Goal: Task Accomplishment & Management: Manage account settings

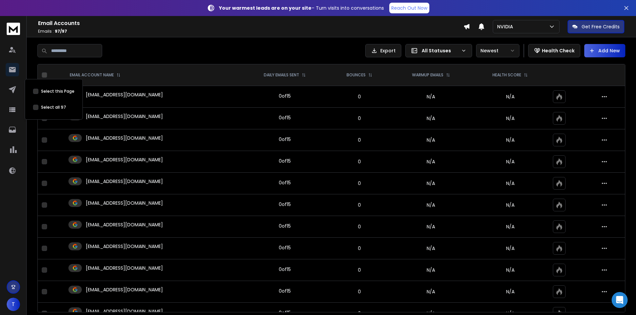
click at [43, 76] on button "Select this Page" at bounding box center [44, 74] width 5 height 5
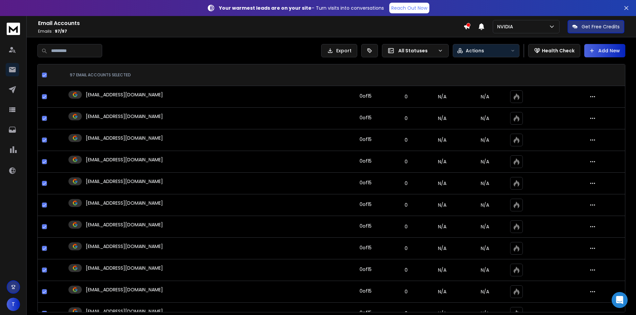
click at [478, 51] on p "Actions" at bounding box center [474, 50] width 18 height 7
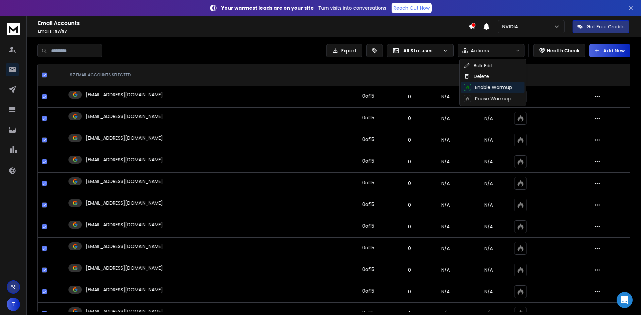
click at [486, 90] on div "Enable Warmup" at bounding box center [487, 87] width 48 height 7
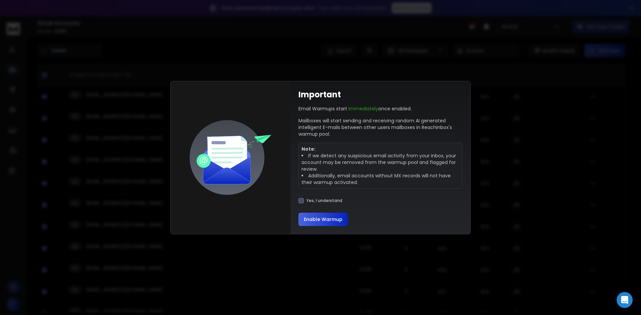
click at [300, 199] on button "Yes, I understand" at bounding box center [300, 200] width 5 height 5
click at [325, 221] on button "Enable Warmup" at bounding box center [322, 219] width 49 height 13
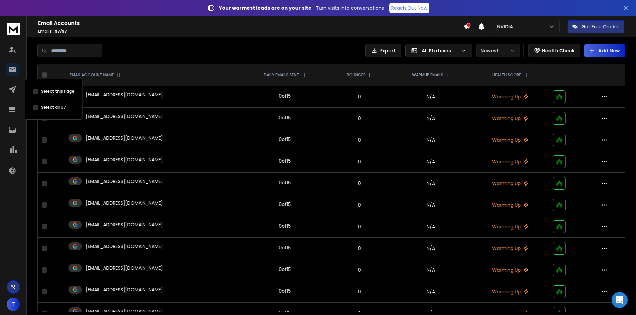
click at [42, 76] on th at bounding box center [51, 75] width 27 height 22
click at [42, 76] on button "Select this Page" at bounding box center [44, 74] width 5 height 5
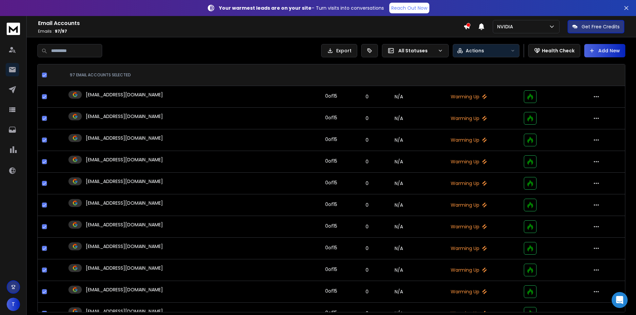
click at [488, 47] on button "Actions" at bounding box center [485, 50] width 67 height 13
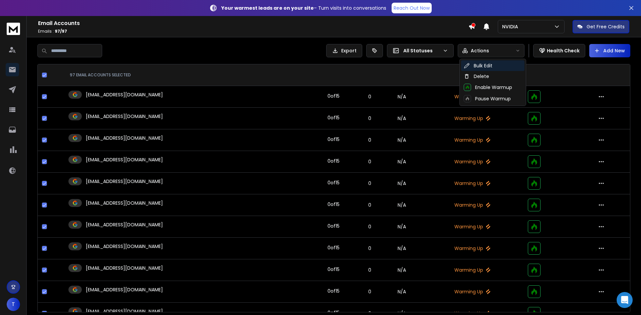
click at [479, 66] on div "Bulk Edit" at bounding box center [477, 65] width 29 height 7
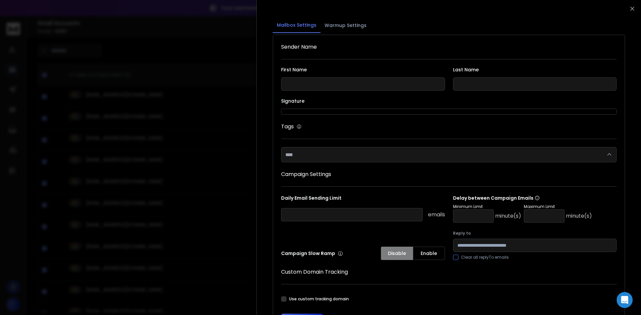
click at [324, 81] on input "text" at bounding box center [363, 83] width 164 height 13
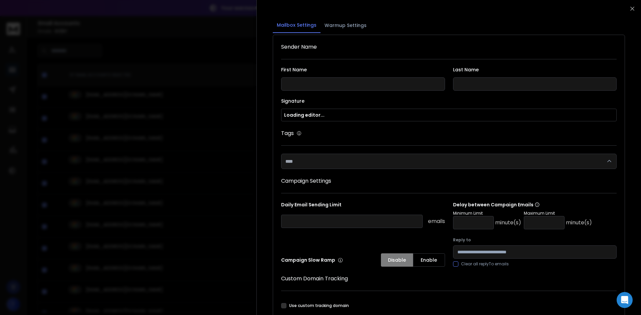
click at [373, 62] on div "Sender Name First Name Last Name Signature Loading editor... Tags Campaign Sett…" at bounding box center [449, 189] width 352 height 308
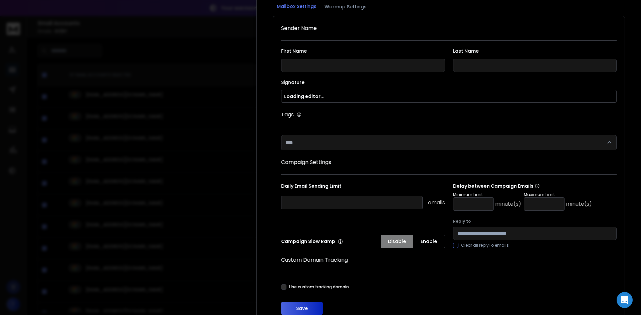
scroll to position [46, 0]
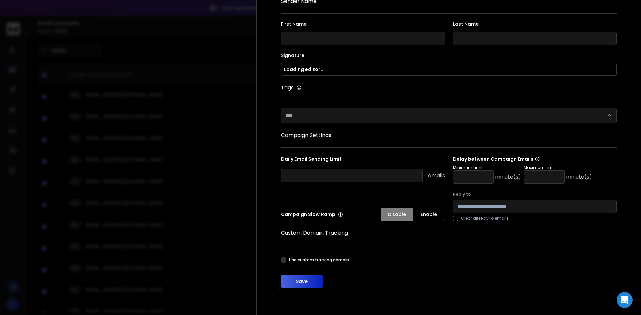
click at [351, 174] on input "number" at bounding box center [351, 175] width 141 height 13
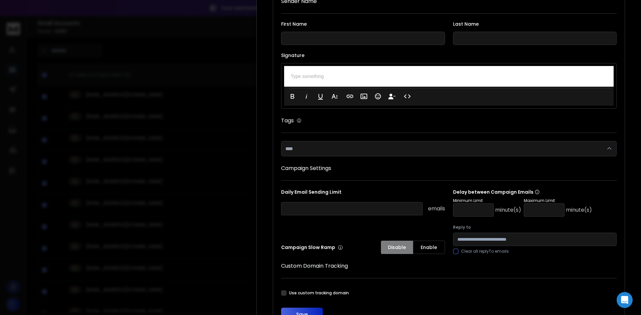
type input "**"
click at [476, 214] on input "number" at bounding box center [473, 210] width 41 height 13
click at [563, 211] on input "number" at bounding box center [543, 210] width 41 height 13
type input "*"
type input "**"
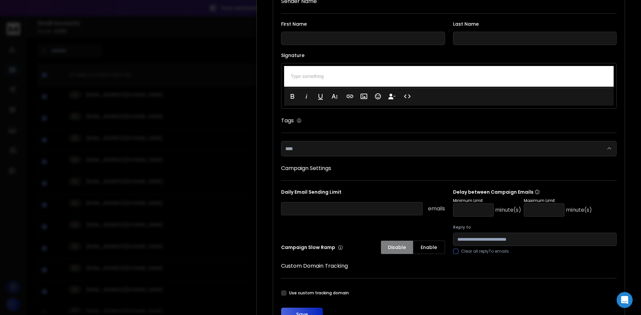
click at [472, 215] on input "*" at bounding box center [473, 210] width 41 height 13
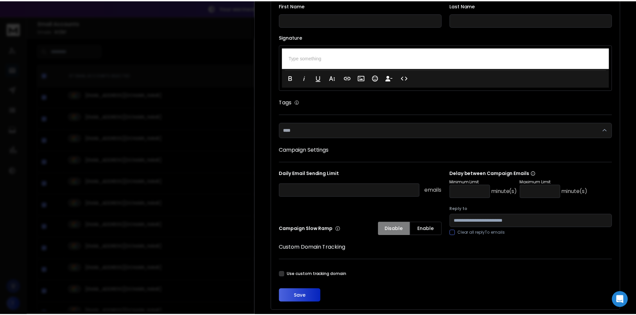
scroll to position [79, 0]
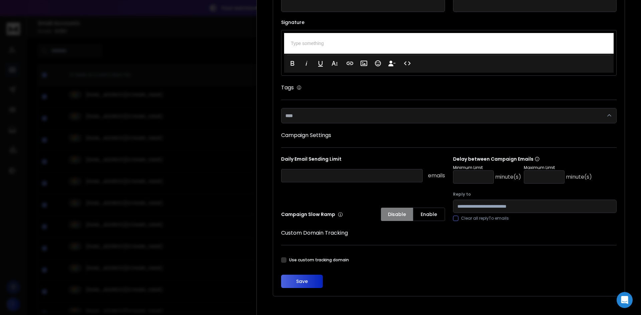
type input "**"
click at [302, 282] on button "Save" at bounding box center [302, 281] width 42 height 13
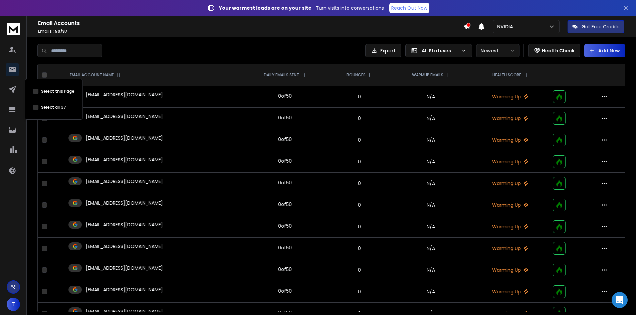
click at [43, 73] on button "Select this Page" at bounding box center [44, 74] width 5 height 5
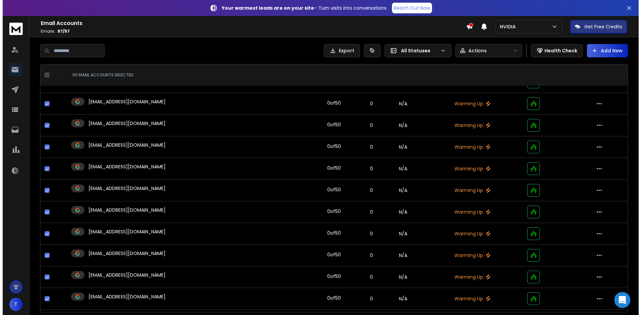
scroll to position [81, 0]
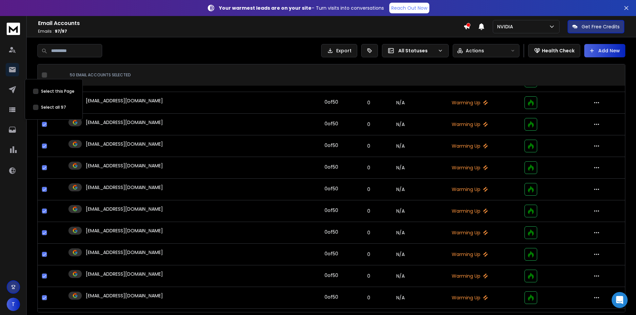
click at [40, 76] on th at bounding box center [51, 75] width 27 height 22
click at [43, 75] on button "Select this Page" at bounding box center [44, 74] width 5 height 5
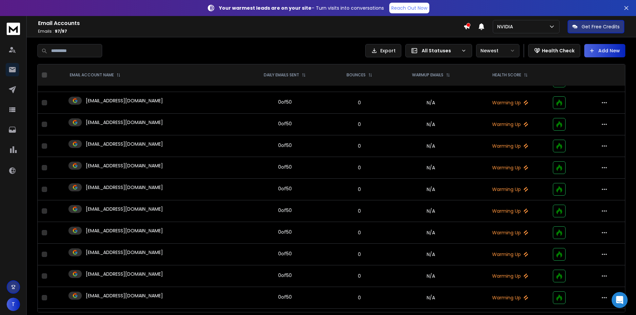
click at [43, 75] on button "button" at bounding box center [44, 74] width 5 height 5
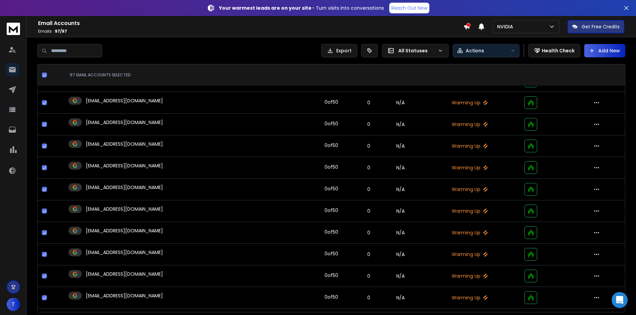
click at [471, 48] on p "Actions" at bounding box center [474, 50] width 18 height 7
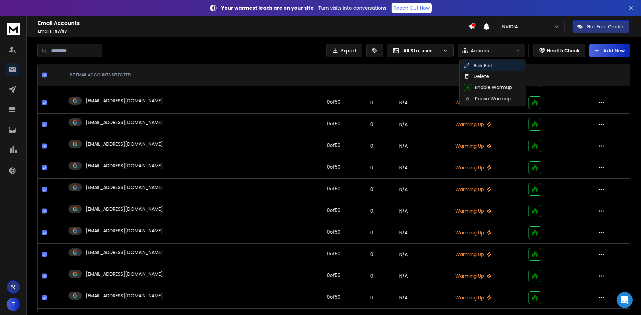
click at [484, 65] on div "Bulk Edit" at bounding box center [477, 65] width 29 height 7
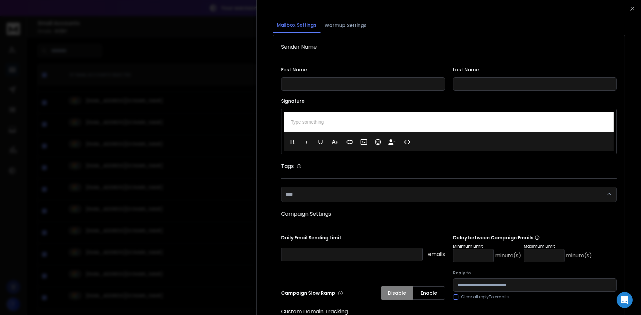
click at [338, 21] on button "Warmup Settings" at bounding box center [345, 25] width 50 height 15
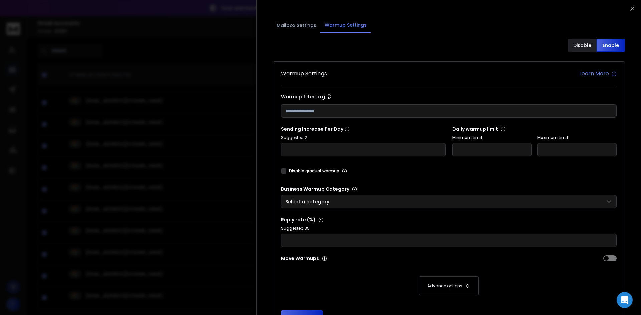
click at [317, 144] on input "number" at bounding box center [363, 149] width 164 height 13
type input "*"
click at [478, 153] on input "number" at bounding box center [491, 149] width 79 height 13
type input "*"
click at [555, 153] on input "number" at bounding box center [576, 149] width 79 height 13
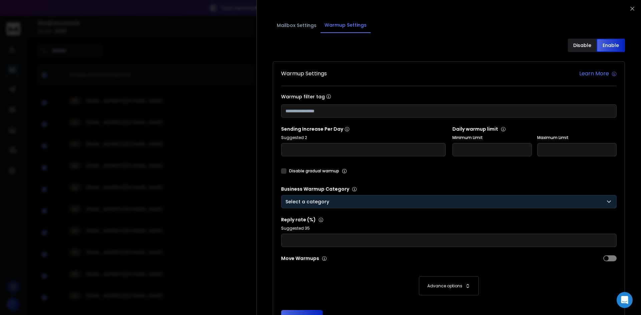
type input "**"
click at [354, 207] on button "Select a category" at bounding box center [448, 201] width 335 height 13
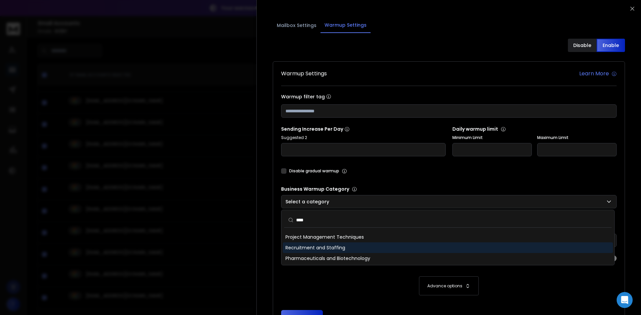
type input "****"
click at [312, 249] on span "Recruitment and Staffing" at bounding box center [315, 248] width 60 height 7
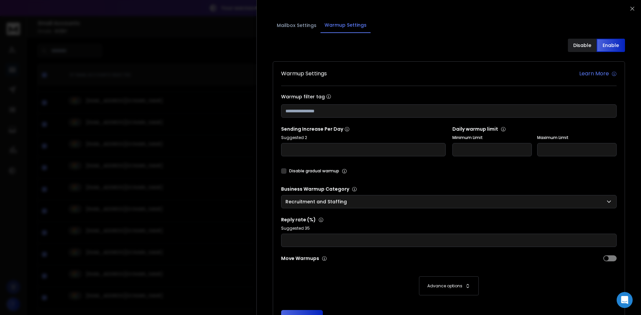
click at [322, 244] on input "number" at bounding box center [448, 240] width 335 height 13
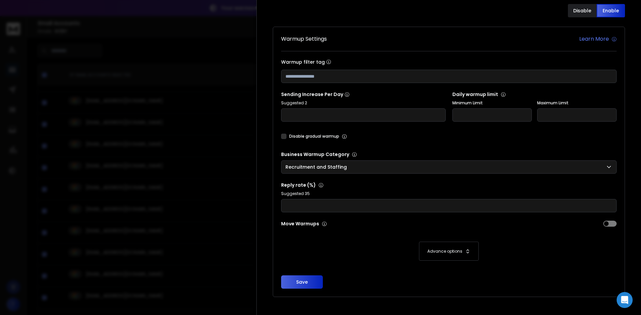
scroll to position [35, 0]
type input "**"
click at [610, 227] on form "Warmup Settings Learn More Warmup filter tag Sending Increase Per Day Suggested…" at bounding box center [448, 161] width 335 height 254
click at [606, 225] on button "button" at bounding box center [609, 223] width 13 height 6
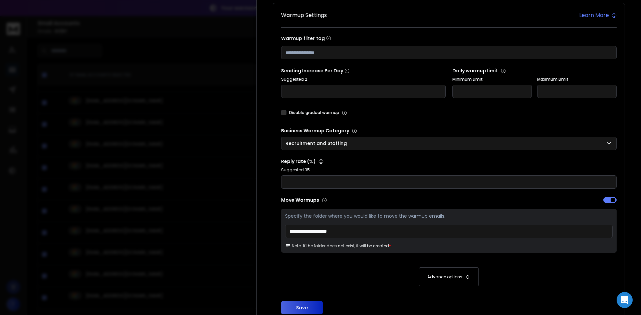
scroll to position [85, 0]
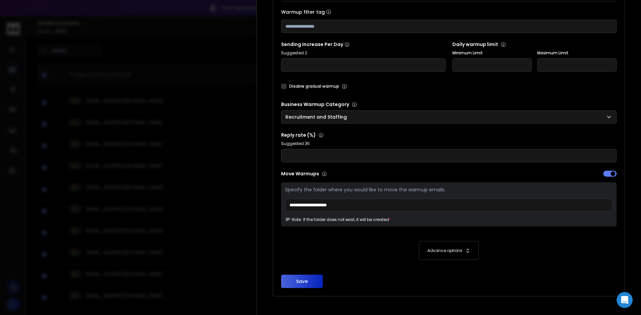
click at [445, 254] on div "Advance options" at bounding box center [449, 250] width 60 height 19
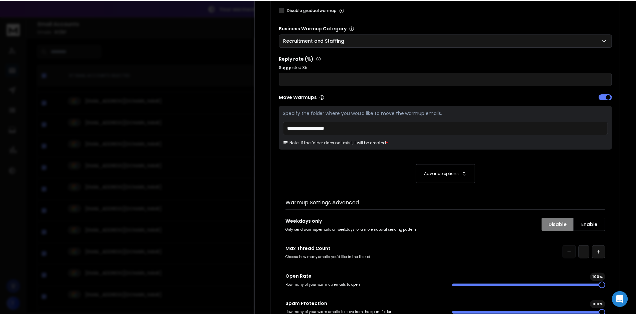
scroll to position [280, 0]
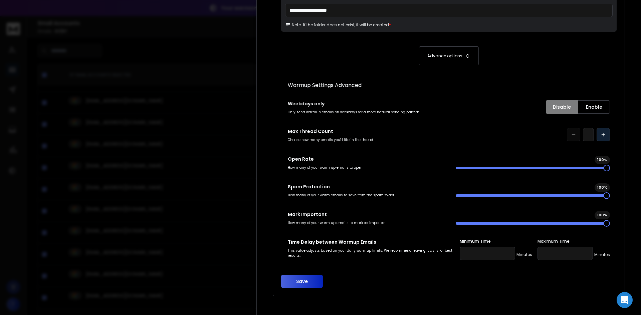
click at [602, 138] on button "button" at bounding box center [602, 134] width 13 height 13
click at [603, 137] on button "button" at bounding box center [602, 134] width 13 height 13
click at [551, 137] on div "*" at bounding box center [532, 134] width 154 height 13
click at [570, 136] on icon "button" at bounding box center [572, 134] width 5 height 5
click at [600, 135] on icon "button" at bounding box center [602, 134] width 5 height 5
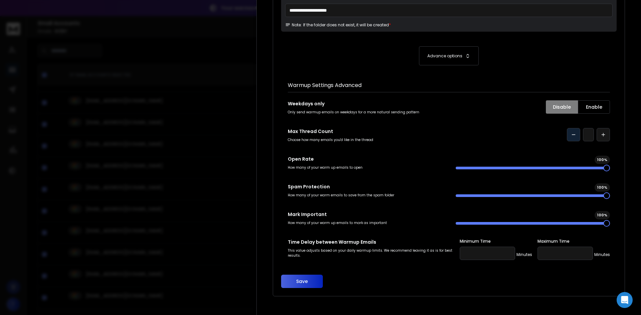
click at [566, 133] on button "button" at bounding box center [572, 134] width 13 height 13
type input "*"
click at [599, 106] on button "Enable" at bounding box center [594, 106] width 32 height 13
click at [548, 107] on button "Disable" at bounding box center [561, 106] width 32 height 13
click at [310, 282] on button "Save" at bounding box center [302, 281] width 42 height 13
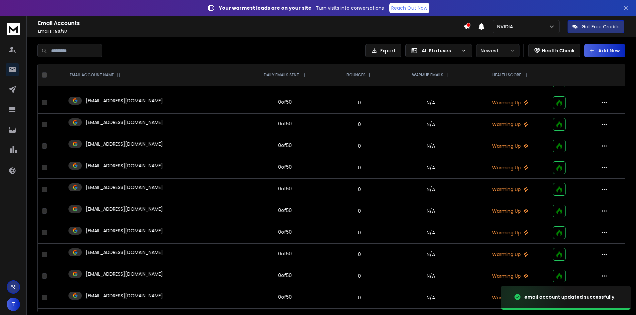
click at [254, 55] on div at bounding box center [199, 50] width 324 height 13
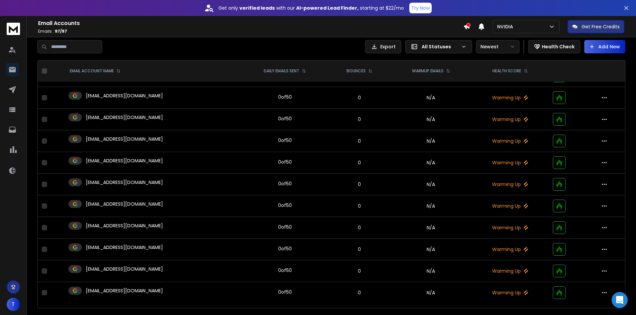
scroll to position [1882, 0]
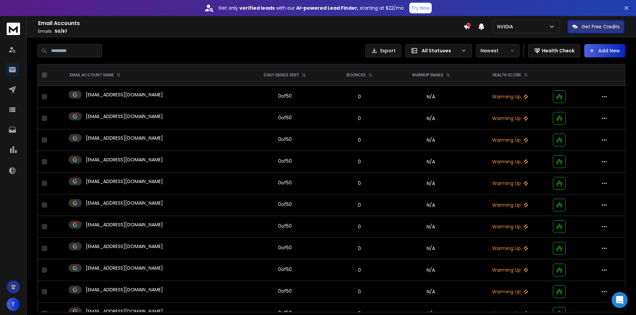
click at [163, 57] on div at bounding box center [199, 50] width 324 height 13
click at [46, 76] on button "Select this Page" at bounding box center [44, 74] width 5 height 5
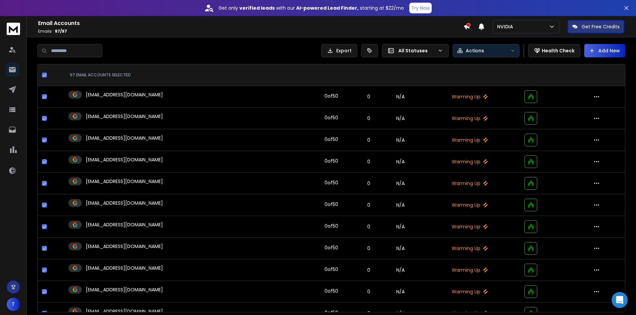
click at [485, 46] on button "Actions" at bounding box center [485, 50] width 67 height 13
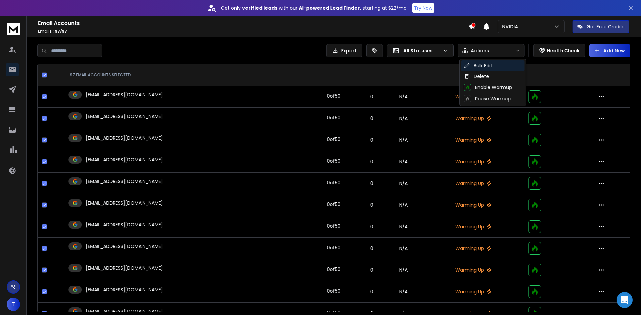
click at [479, 64] on div "Bulk Edit" at bounding box center [477, 65] width 29 height 7
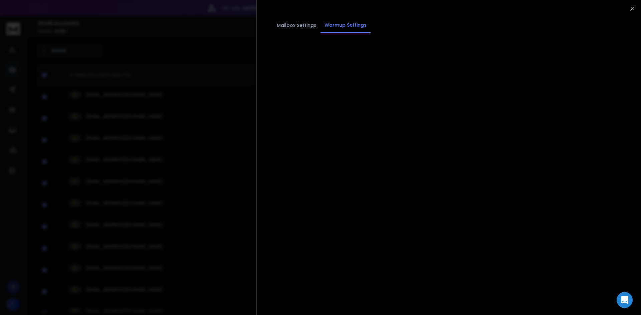
click at [342, 27] on button "Warmup Settings" at bounding box center [345, 25] width 50 height 15
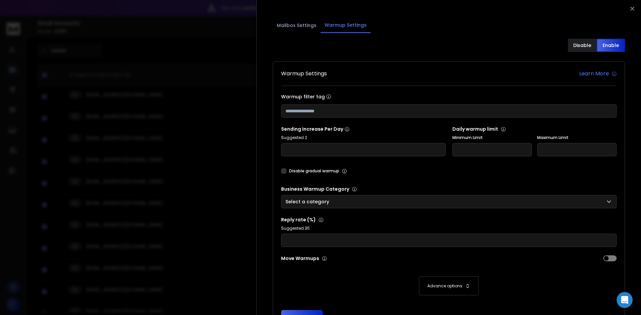
click at [298, 24] on button "Mailbox Settings" at bounding box center [297, 25] width 48 height 15
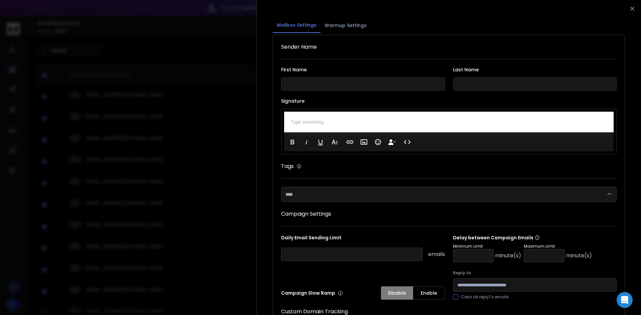
drag, startPoint x: 207, startPoint y: 55, endPoint x: 241, endPoint y: 92, distance: 50.1
click at [207, 55] on div at bounding box center [320, 157] width 641 height 315
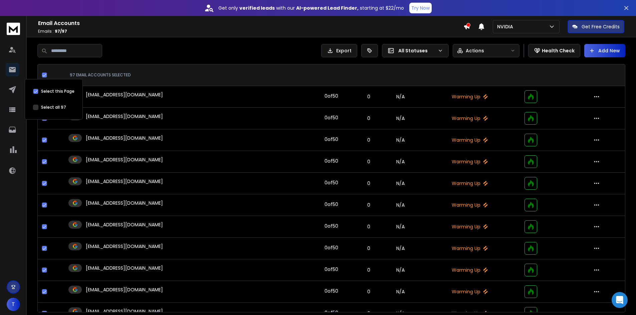
click at [44, 73] on button "Select this Page" at bounding box center [44, 74] width 5 height 5
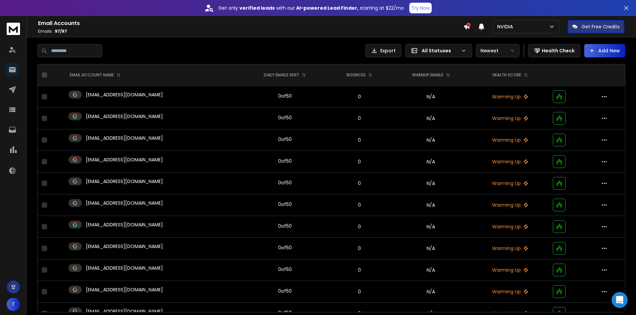
click at [216, 121] on td "[EMAIL_ADDRESS][DOMAIN_NAME]" at bounding box center [152, 119] width 176 height 22
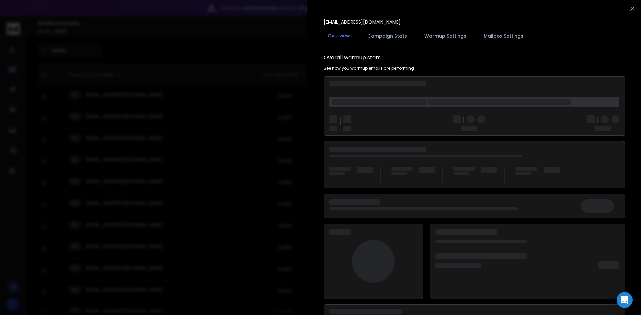
click at [382, 31] on button "Campaign Stats" at bounding box center [387, 36] width 48 height 15
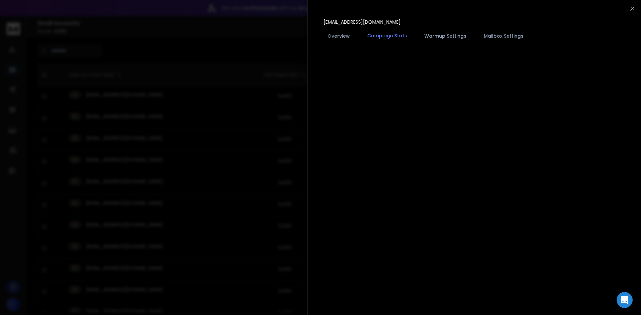
click at [433, 34] on button "Warmup Settings" at bounding box center [445, 36] width 50 height 15
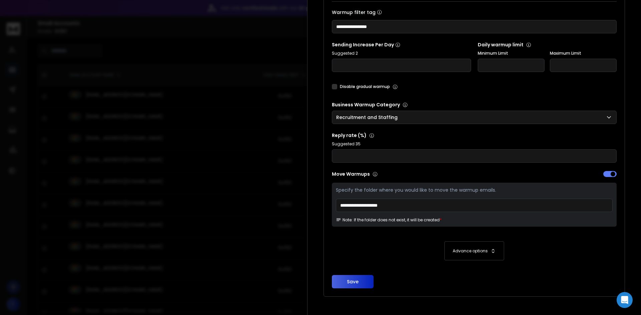
scroll to position [98, 0]
click at [486, 252] on p "Advance options" at bounding box center [469, 250] width 35 height 5
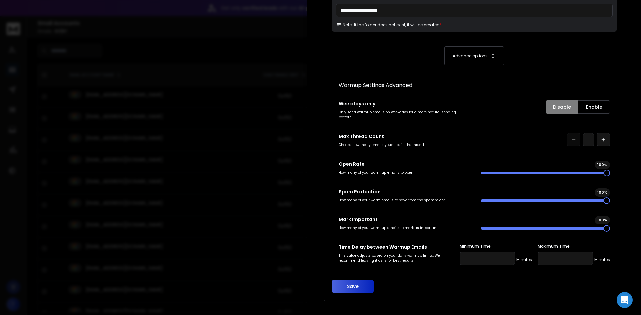
scroll to position [0, 0]
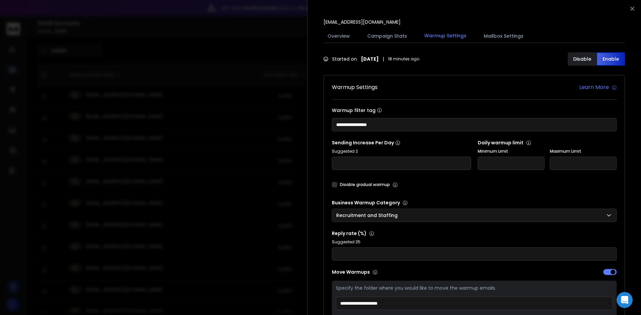
click at [497, 34] on button "Mailbox Settings" at bounding box center [503, 36] width 48 height 15
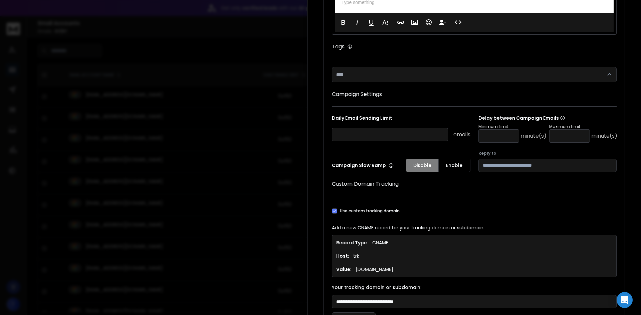
click at [242, 104] on div at bounding box center [320, 157] width 641 height 315
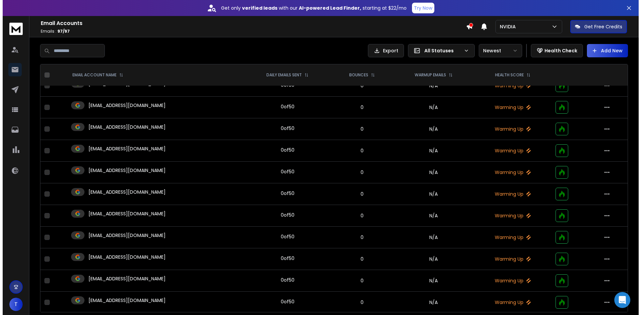
scroll to position [1068, 0]
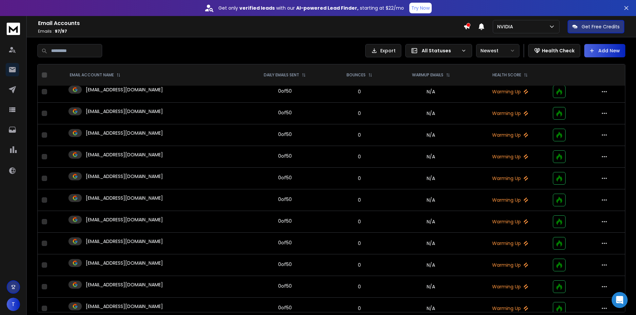
click at [329, 205] on td "0 of 50" at bounding box center [285, 197] width 88 height 17
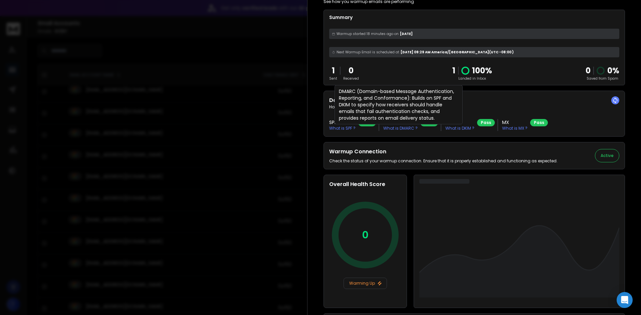
scroll to position [0, 0]
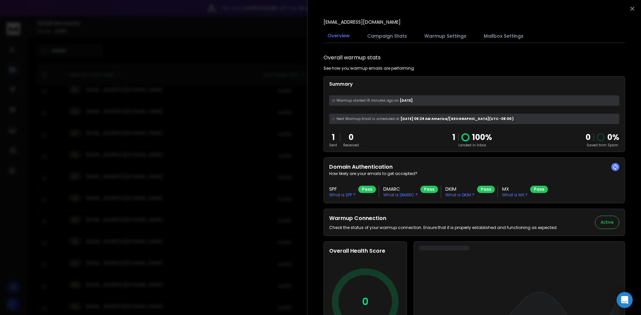
click at [444, 32] on button "Warmup Settings" at bounding box center [445, 36] width 50 height 15
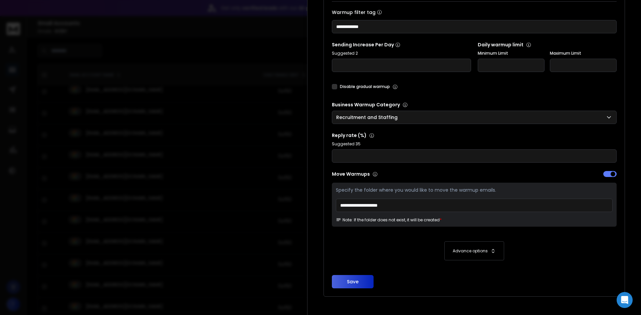
scroll to position [98, 0]
click at [475, 248] on p "Advance options" at bounding box center [469, 250] width 35 height 5
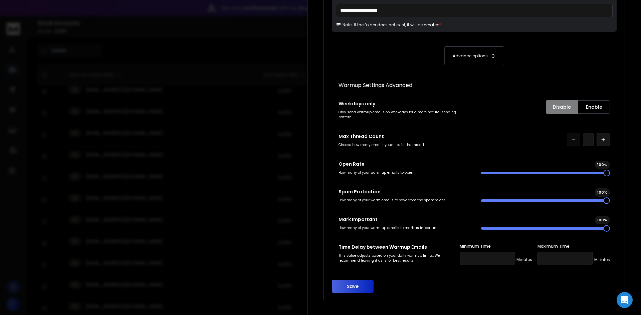
scroll to position [0, 0]
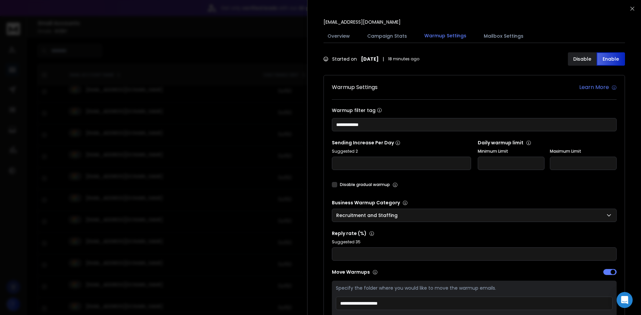
click at [480, 32] on button "Mailbox Settings" at bounding box center [503, 36] width 48 height 15
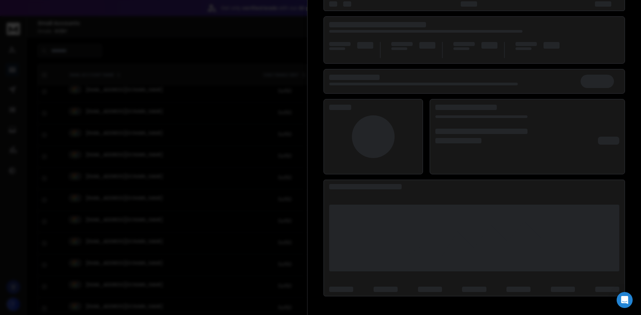
click at [300, 163] on div at bounding box center [320, 157] width 641 height 315
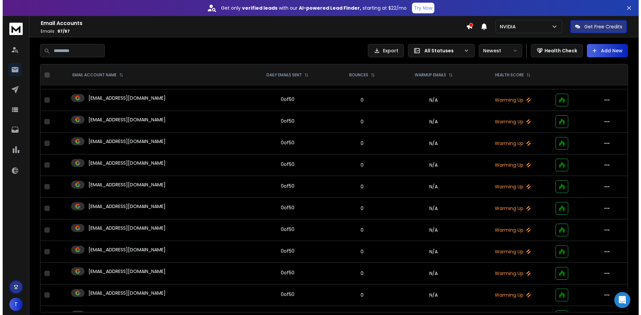
scroll to position [1882, 0]
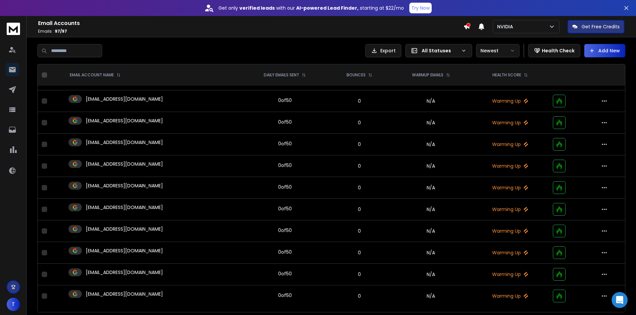
click at [346, 174] on tr "[EMAIL_ADDRESS][DOMAIN_NAME] 0 of 50 0 N/A Warming Up" at bounding box center [331, 166] width 587 height 22
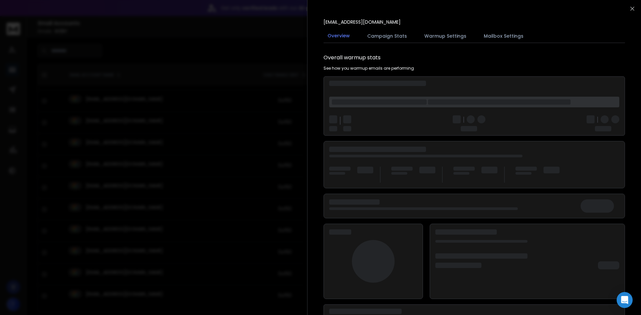
click at [299, 156] on div at bounding box center [320, 157] width 641 height 315
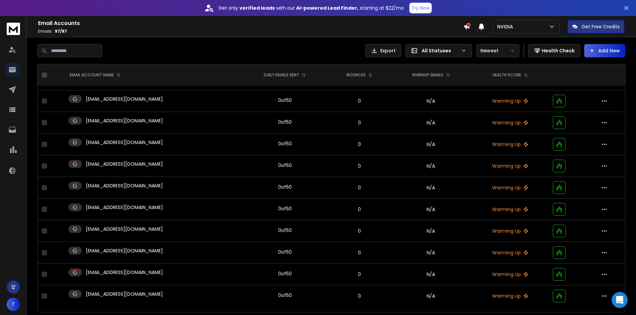
click at [329, 164] on td "0 of 50" at bounding box center [285, 163] width 88 height 17
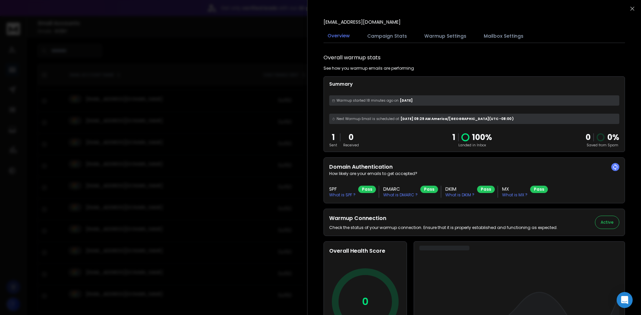
click at [424, 29] on div "[EMAIL_ADDRESS][DOMAIN_NAME] Overview Campaign Stats Warmup Settings Mailbox Se…" at bounding box center [473, 272] width 317 height 528
click at [429, 32] on button "Warmup Settings" at bounding box center [445, 36] width 50 height 15
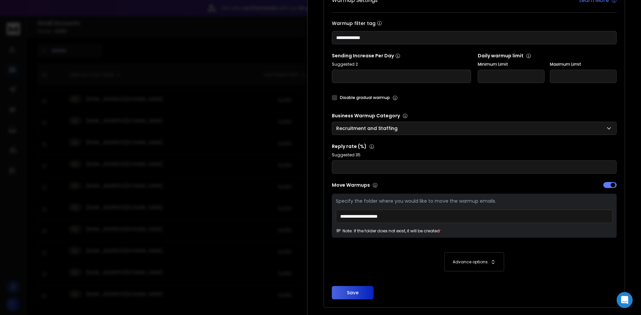
scroll to position [98, 0]
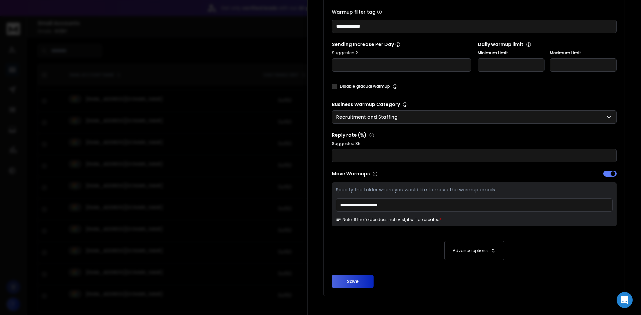
click at [467, 247] on div "Advance options" at bounding box center [474, 250] width 60 height 19
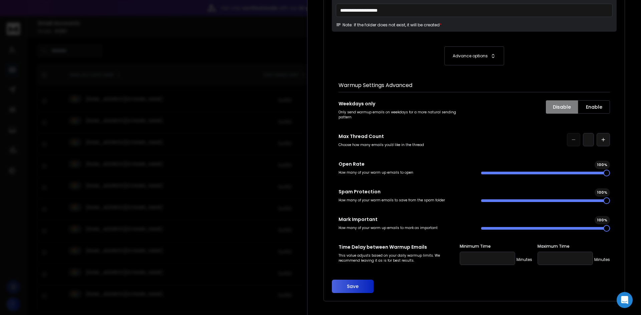
scroll to position [0, 0]
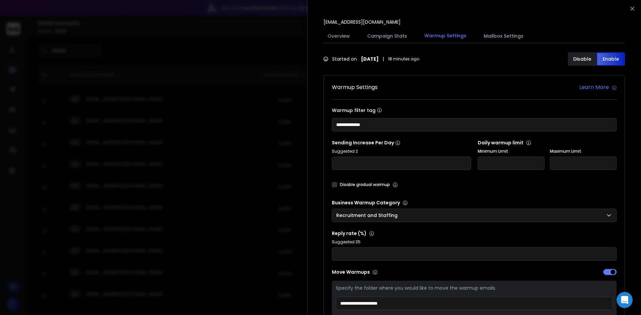
click at [497, 36] on button "Mailbox Settings" at bounding box center [503, 36] width 48 height 15
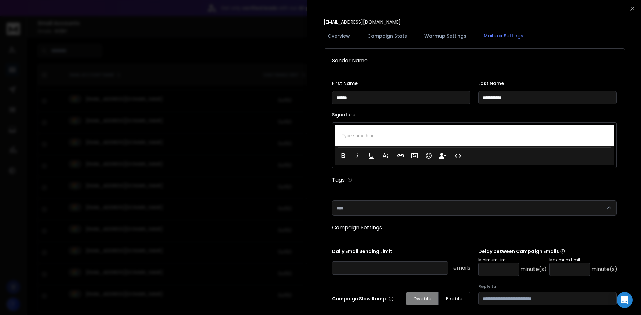
click at [270, 129] on div at bounding box center [320, 157] width 641 height 315
